Goal: Task Accomplishment & Management: Manage account settings

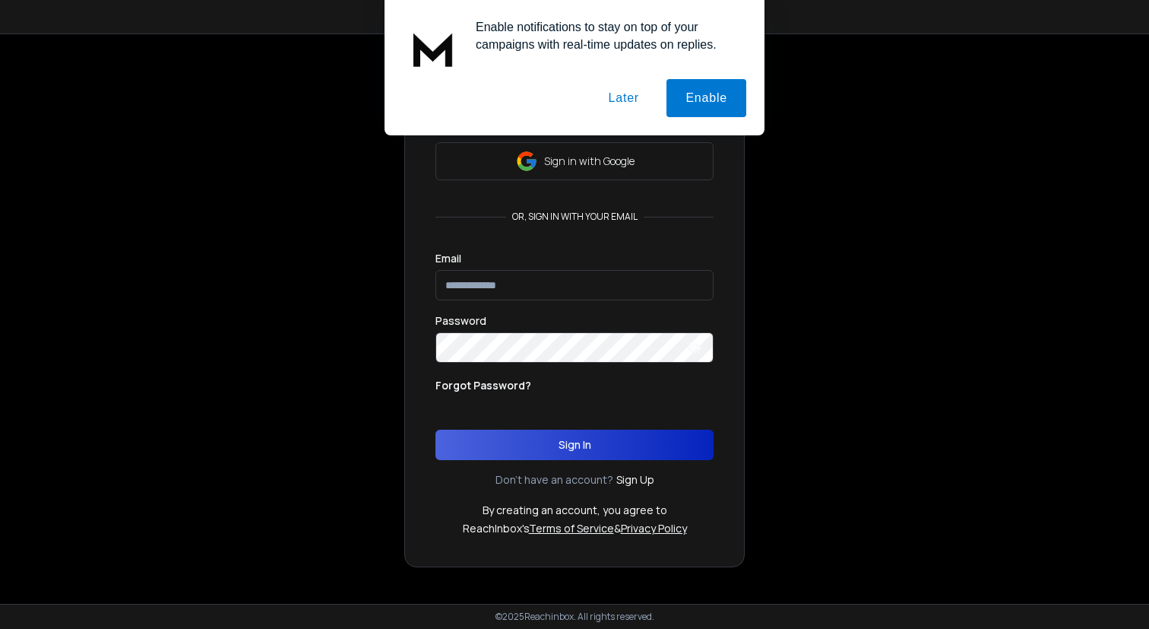
click at [613, 108] on button "Later" at bounding box center [623, 98] width 68 height 38
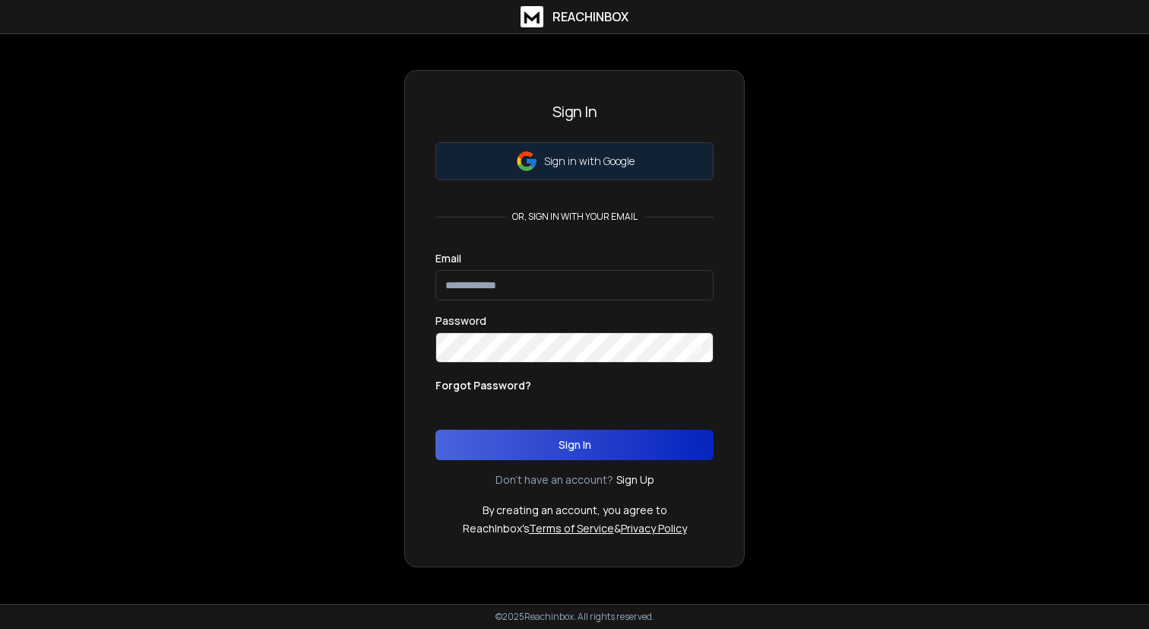
click at [567, 160] on p "Sign in with Google" at bounding box center [589, 161] width 90 height 15
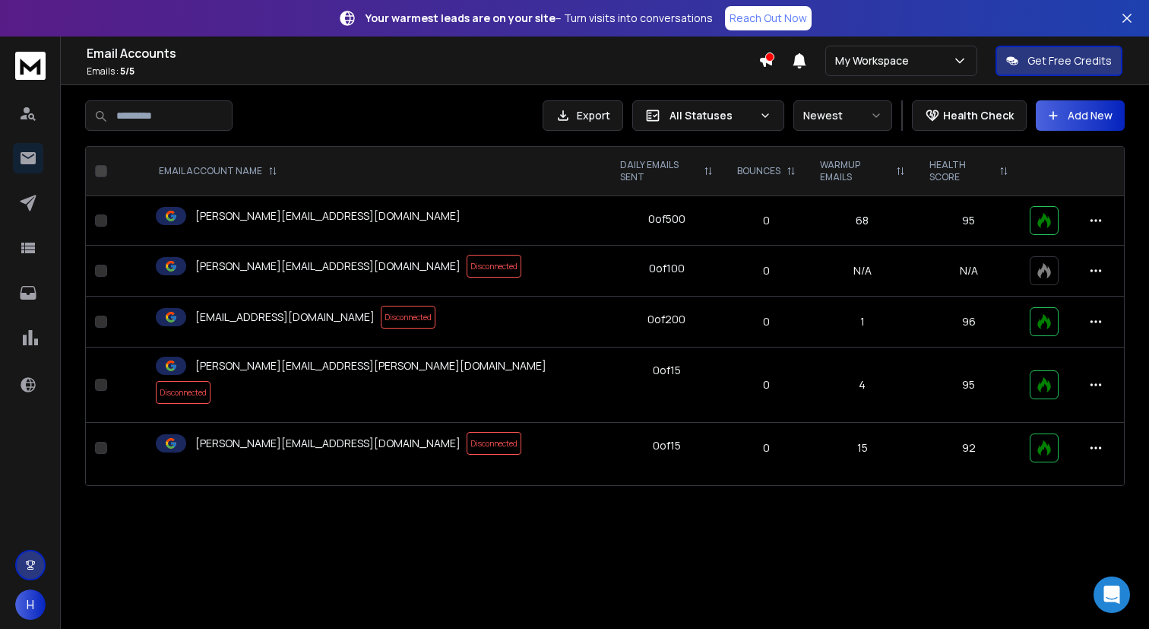
click at [296, 217] on p "emily@usereadysetshine.com" at bounding box center [327, 215] width 265 height 15
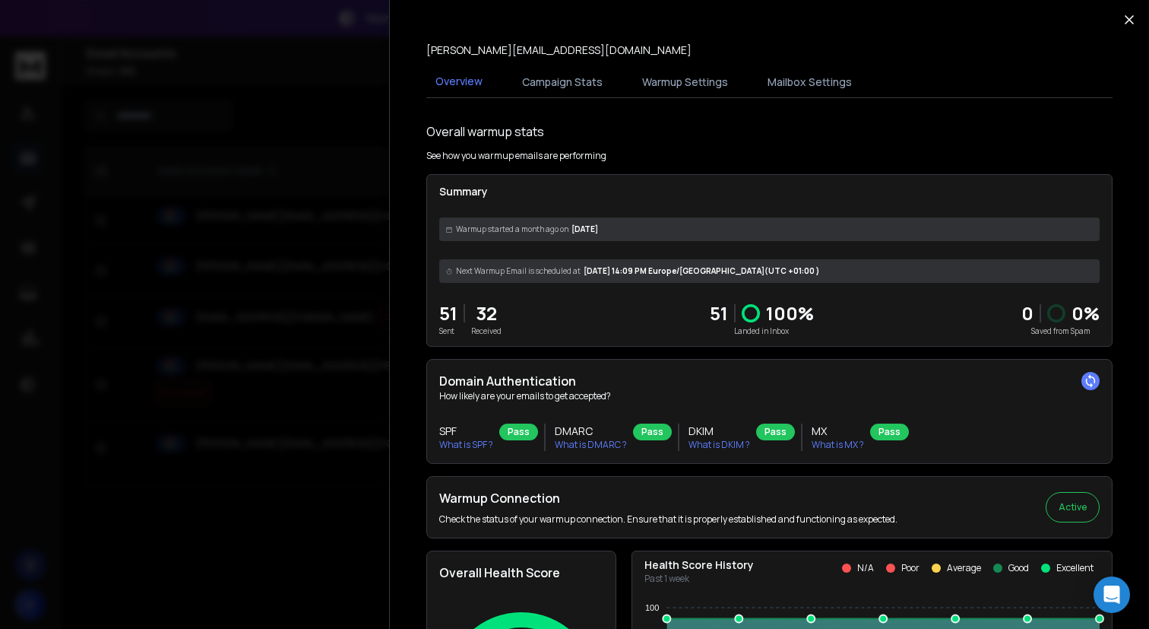
click at [1122, 21] on icon "button" at bounding box center [1129, 19] width 15 height 15
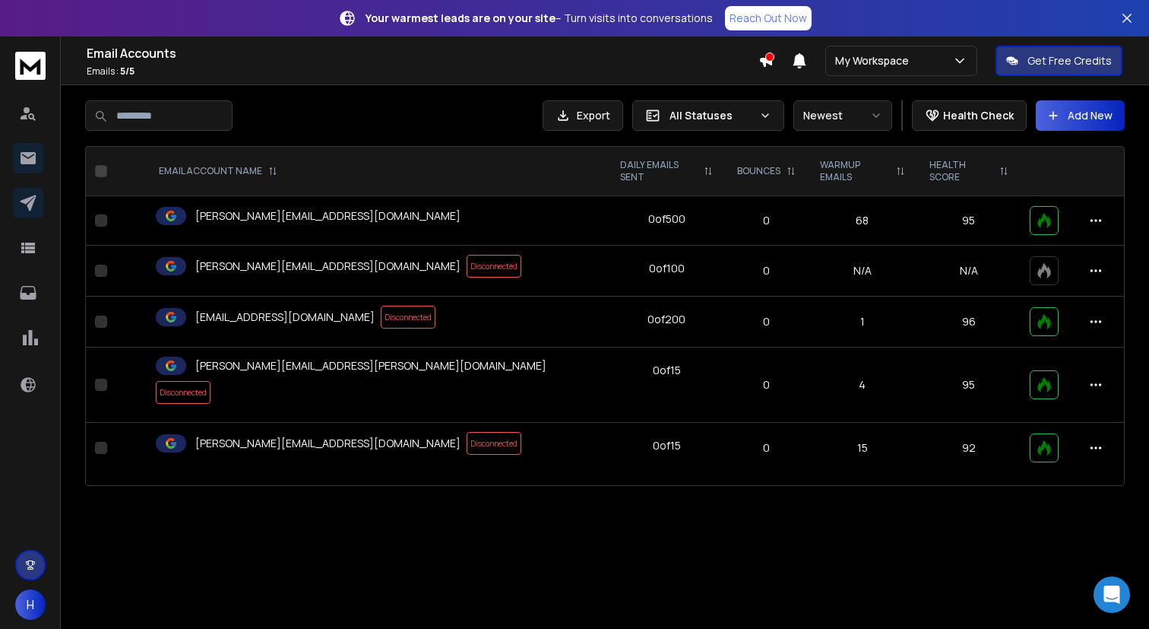
click at [26, 195] on icon at bounding box center [28, 203] width 18 height 18
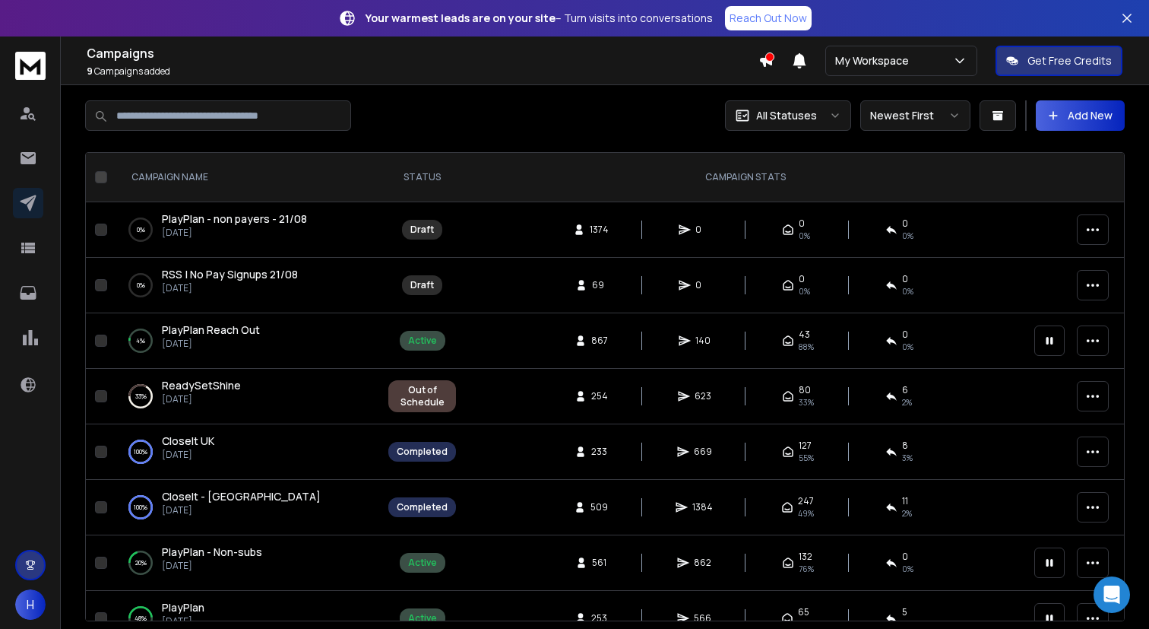
click at [279, 271] on span "RSS | No Pay Signups 21/08" at bounding box center [230, 274] width 136 height 14
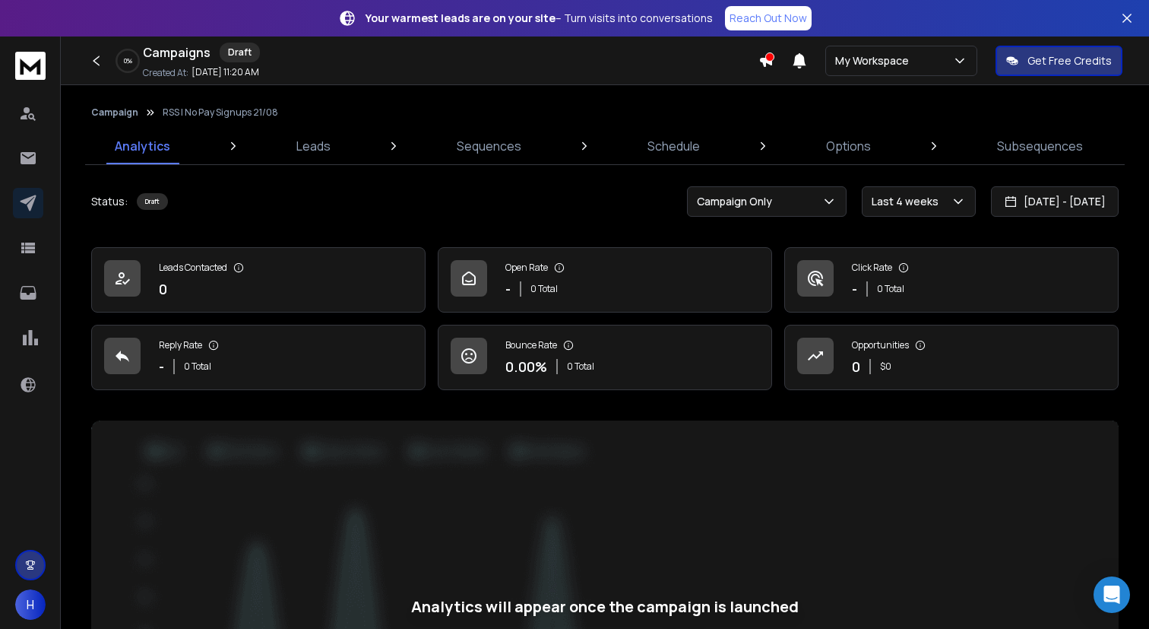
click at [720, 144] on div "Analytics Leads Sequences Schedule Options Subsequences" at bounding box center [599, 146] width 1028 height 36
click at [685, 144] on p "Schedule" at bounding box center [674, 146] width 52 height 18
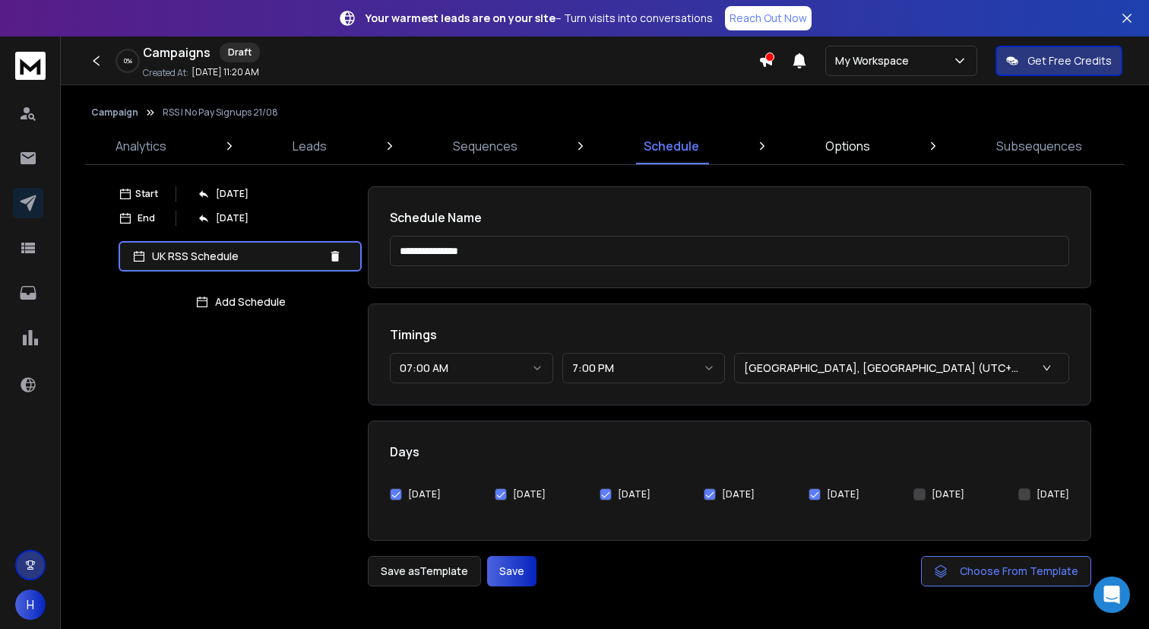
click at [847, 152] on p "Options" at bounding box center [848, 146] width 45 height 18
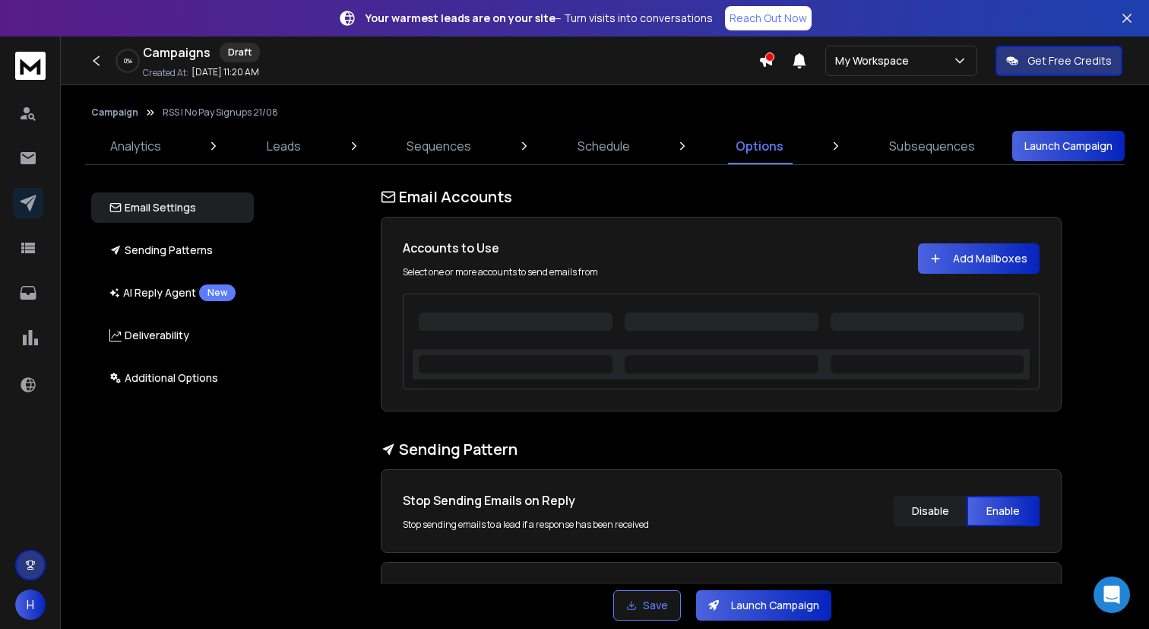
click at [1036, 154] on button "Launch Campaign" at bounding box center [1069, 146] width 113 height 30
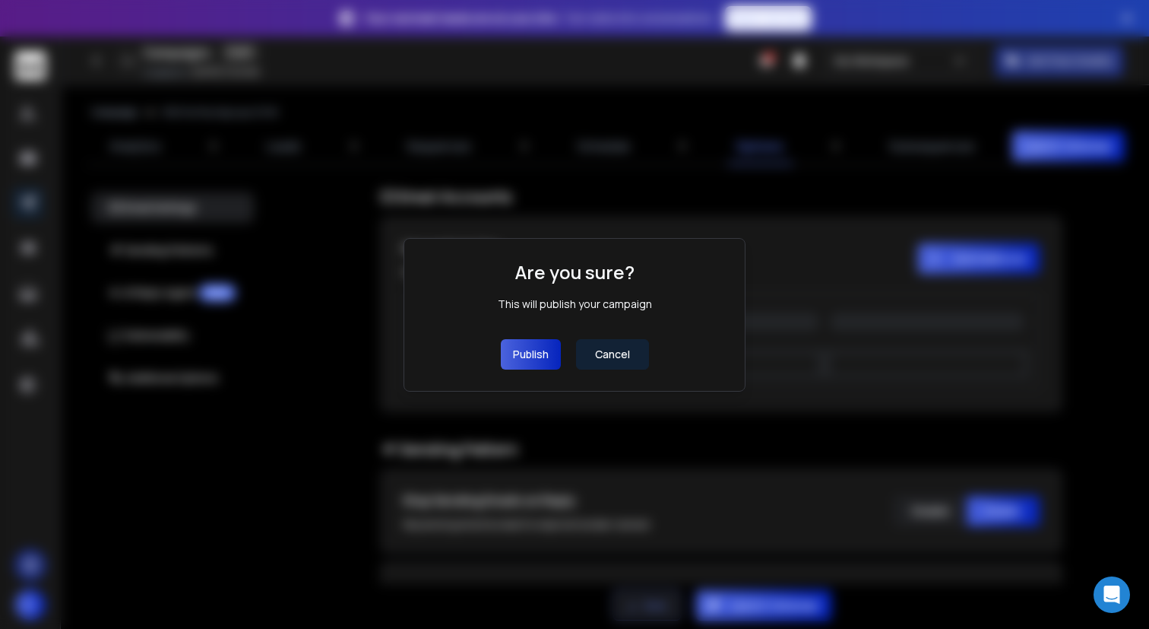
click at [563, 344] on div "Publish Cancel" at bounding box center [575, 354] width 148 height 30
click at [559, 344] on button "Publish" at bounding box center [531, 354] width 60 height 30
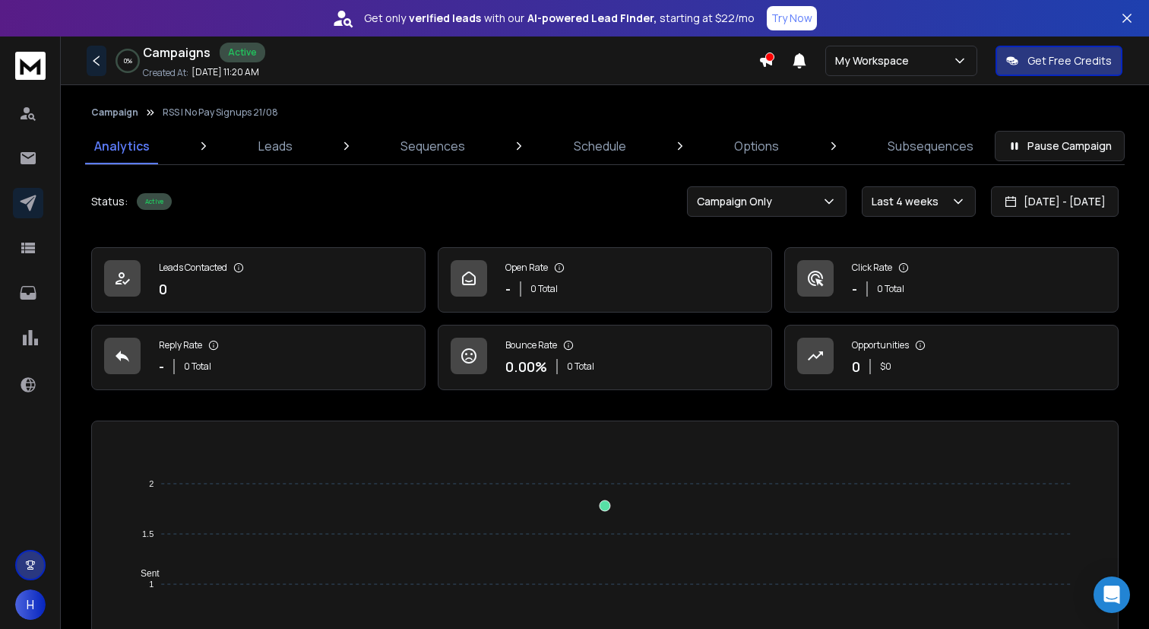
click at [96, 60] on icon at bounding box center [97, 61] width 14 height 14
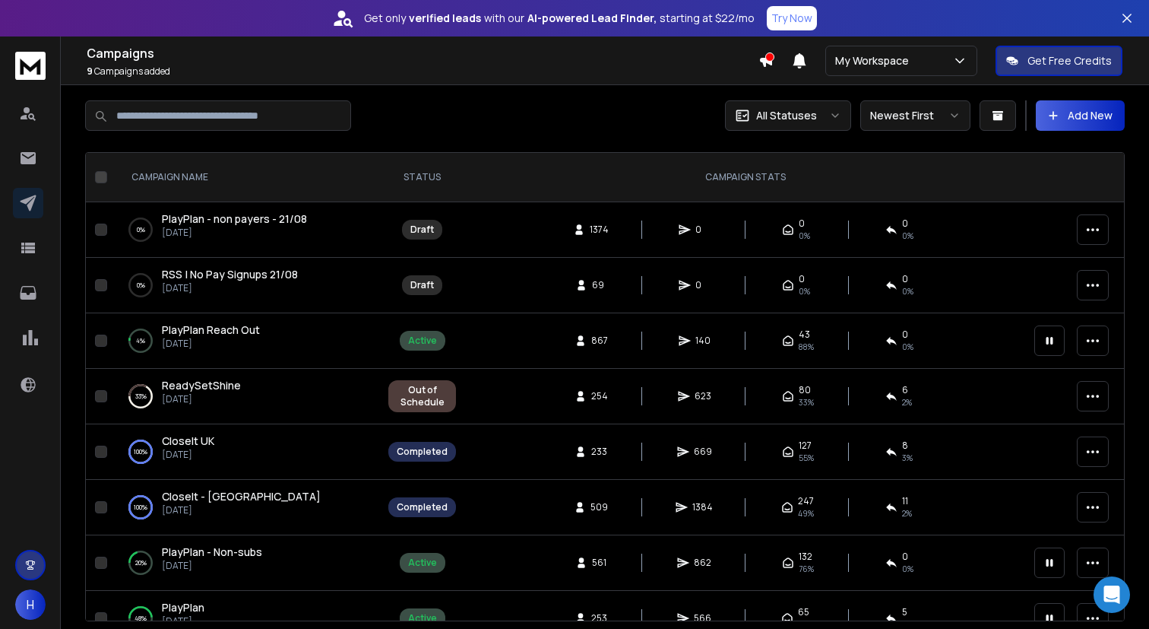
click at [282, 233] on p "[DATE]" at bounding box center [234, 233] width 145 height 12
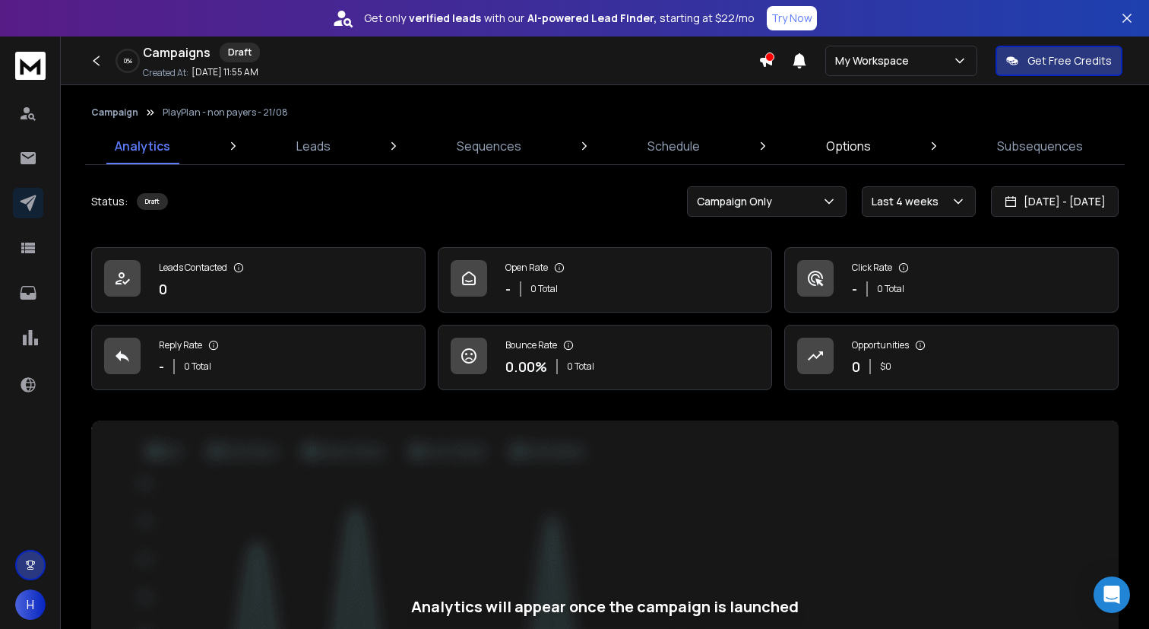
click at [856, 148] on p "Options" at bounding box center [848, 146] width 45 height 18
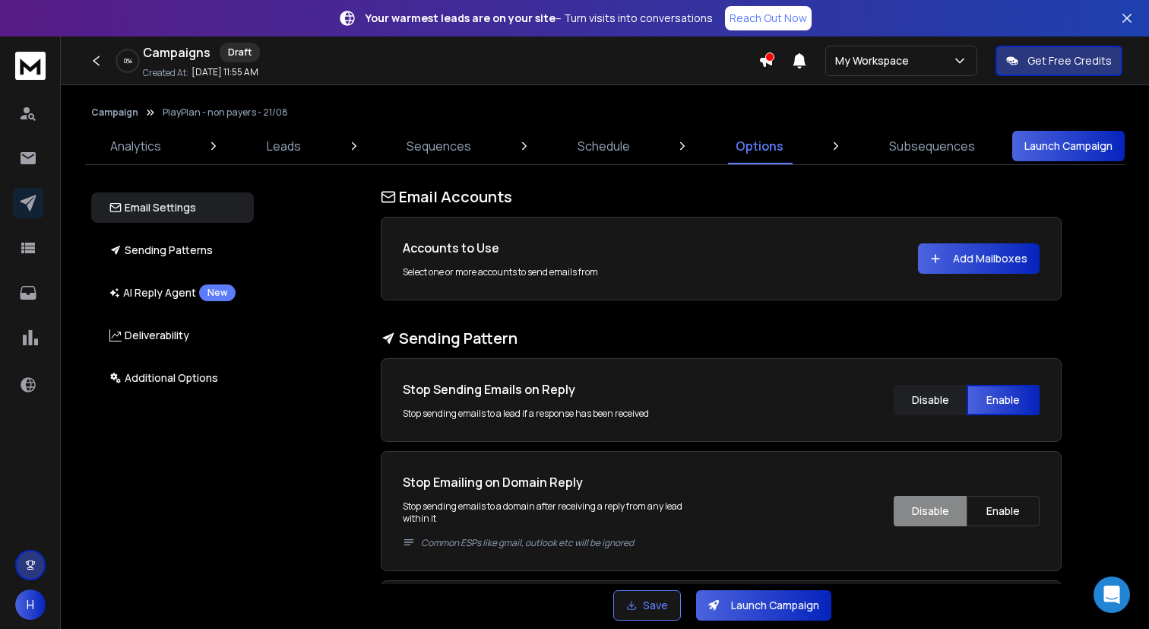
click at [1071, 141] on button "Launch Campaign" at bounding box center [1069, 146] width 113 height 30
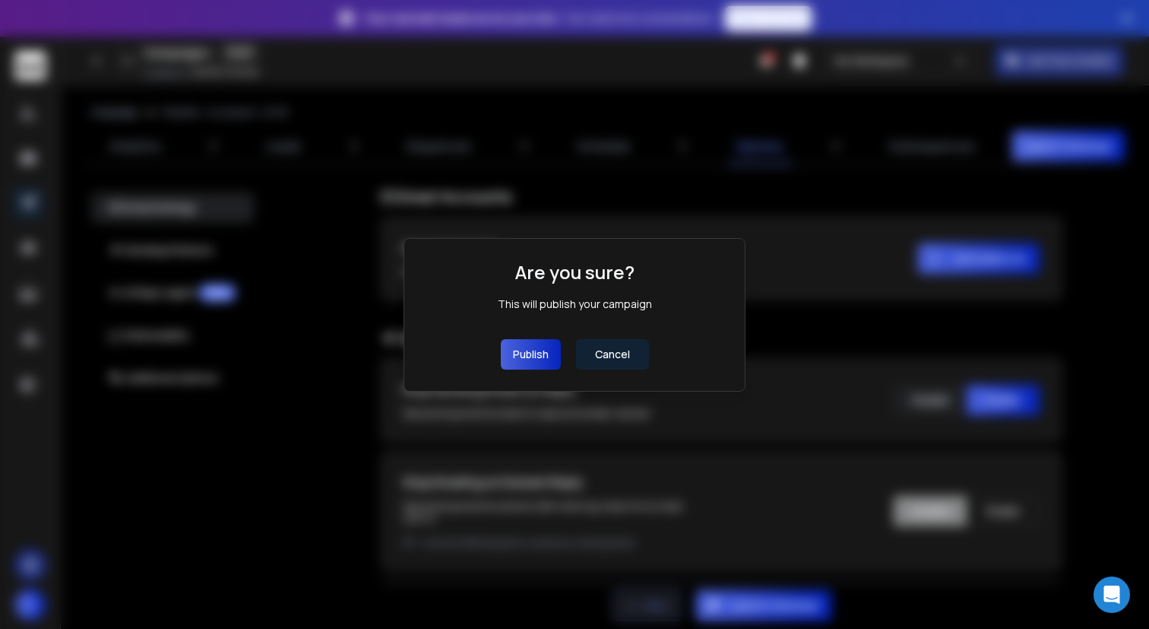
click at [538, 345] on button "Publish" at bounding box center [531, 354] width 60 height 30
